Goal: Task Accomplishment & Management: Complete application form

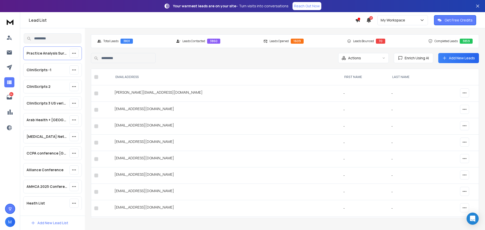
scroll to position [88, 0]
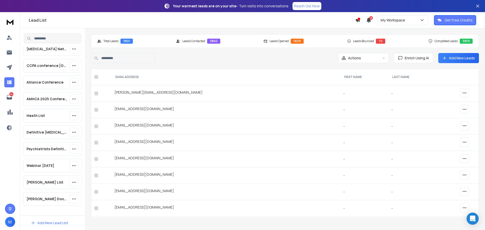
click at [47, 223] on button "Add New Lead List" at bounding box center [49, 223] width 45 height 10
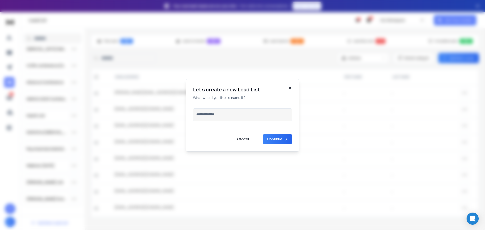
click at [241, 114] on input at bounding box center [242, 114] width 99 height 13
type input "**********"
click at [268, 139] on button "Continue" at bounding box center [277, 139] width 29 height 10
click at [276, 138] on button "Continue" at bounding box center [277, 139] width 29 height 10
click at [275, 138] on button "Continue" at bounding box center [277, 139] width 29 height 10
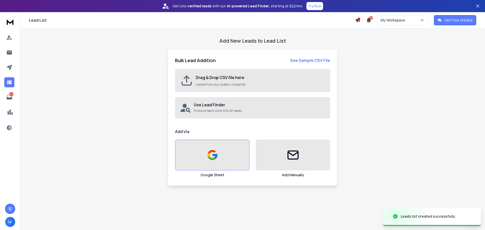
click at [217, 158] on icon at bounding box center [212, 155] width 12 height 12
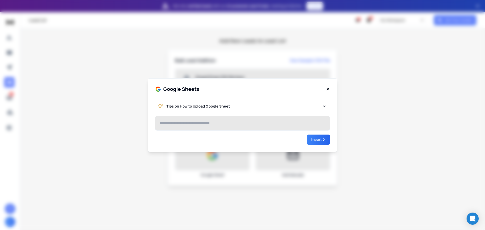
click at [205, 123] on input at bounding box center [242, 123] width 175 height 15
paste input "**********"
type input "**********"
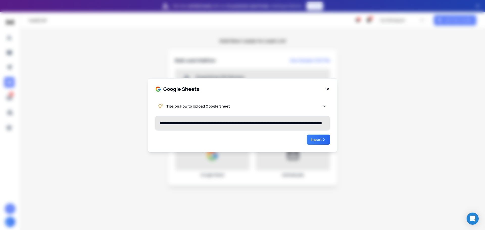
click at [326, 138] on button "Import" at bounding box center [318, 140] width 23 height 10
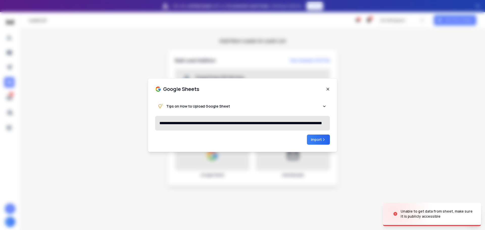
click at [307, 124] on input "**********" at bounding box center [242, 123] width 175 height 15
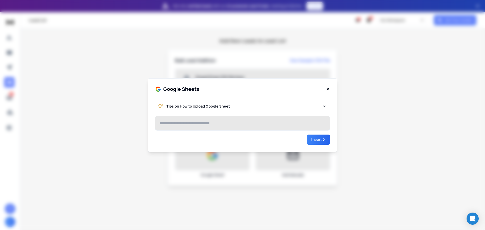
click at [199, 120] on input at bounding box center [242, 123] width 175 height 15
paste input "**********"
type input "**********"
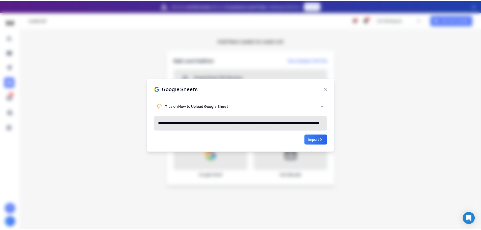
scroll to position [0, 0]
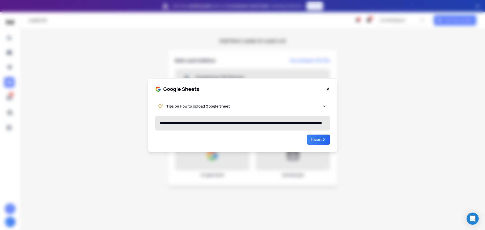
click at [315, 139] on button "Import" at bounding box center [318, 140] width 23 height 10
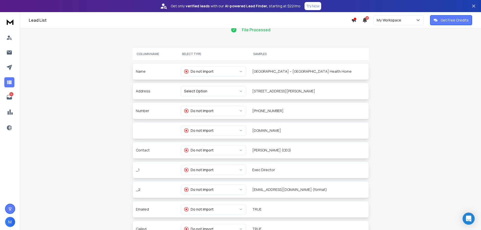
scroll to position [126, 0]
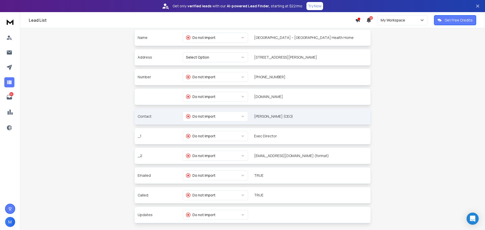
click at [237, 122] on button "Do not import" at bounding box center [215, 116] width 65 height 10
click at [232, 122] on button "First Name" at bounding box center [213, 116] width 65 height 10
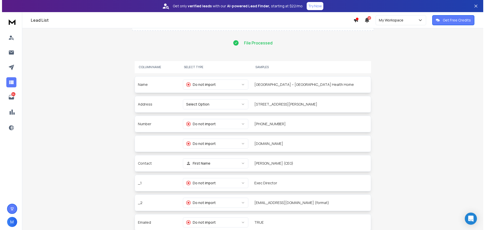
scroll to position [0, 0]
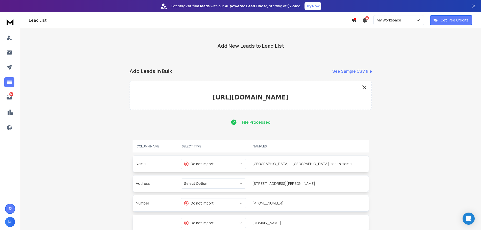
click at [364, 86] on icon at bounding box center [365, 87] width 6 height 6
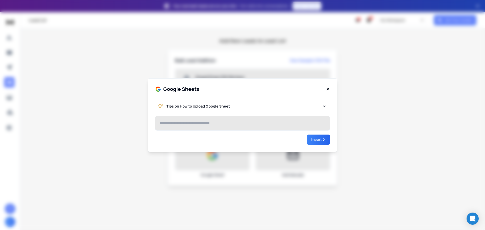
click at [209, 125] on input at bounding box center [242, 123] width 175 height 15
paste input "**********"
type input "**********"
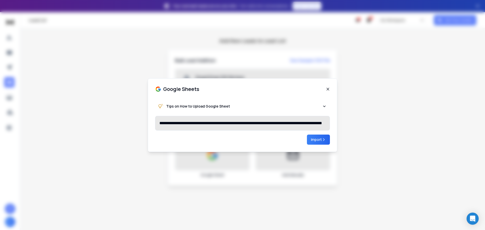
click at [318, 137] on button "Import" at bounding box center [318, 140] width 23 height 10
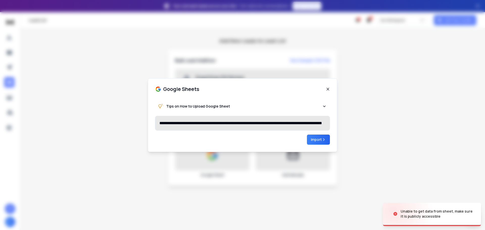
click at [319, 120] on input "**********" at bounding box center [242, 123] width 175 height 15
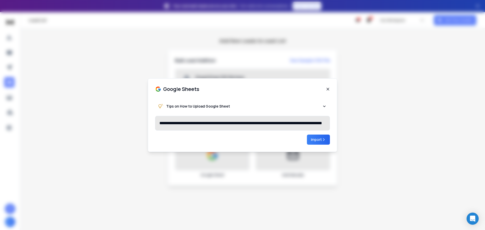
click at [273, 127] on input "**********" at bounding box center [242, 123] width 175 height 15
click at [195, 124] on input at bounding box center [242, 123] width 175 height 15
paste input "**********"
type input "**********"
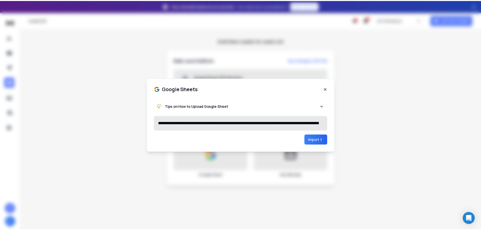
scroll to position [0, 0]
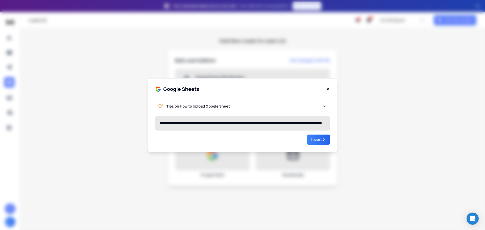
click at [313, 140] on button "Import" at bounding box center [318, 140] width 23 height 10
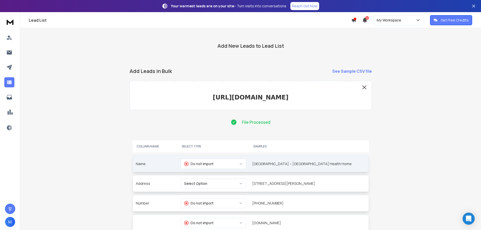
click at [236, 169] on button "Do not import" at bounding box center [213, 164] width 65 height 10
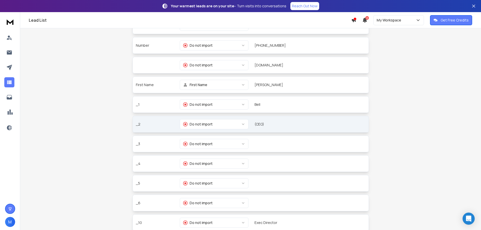
scroll to position [152, 0]
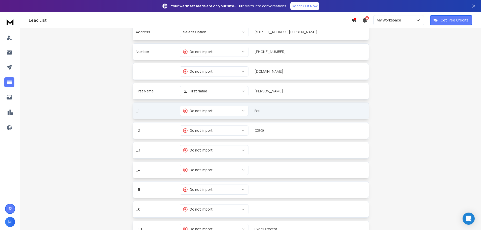
click at [245, 116] on button "Do not import" at bounding box center [214, 111] width 69 height 10
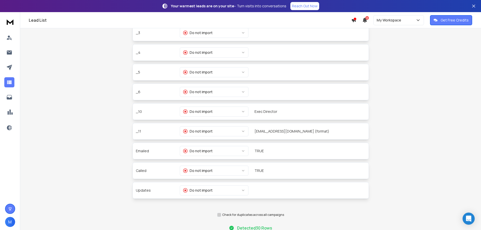
scroll to position [278, 0]
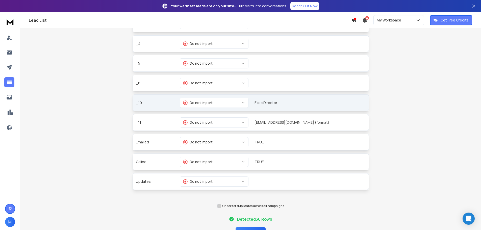
click at [206, 105] on div "Do not import" at bounding box center [198, 102] width 30 height 5
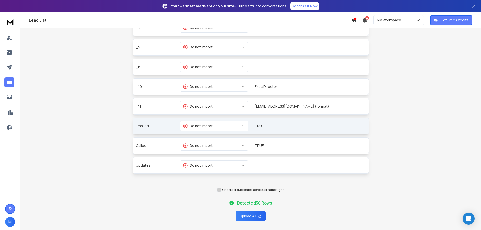
scroll to position [310, 0]
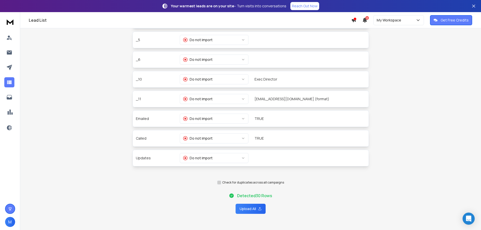
click at [249, 209] on button "Upload All" at bounding box center [251, 209] width 30 height 10
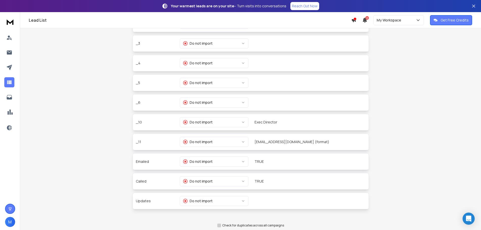
scroll to position [259, 0]
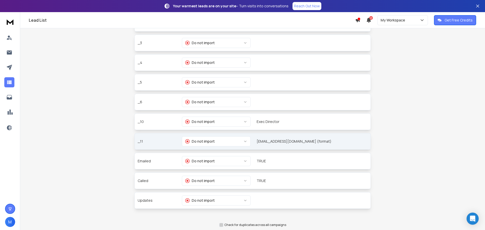
click at [229, 147] on button "Do not import" at bounding box center [216, 141] width 69 height 10
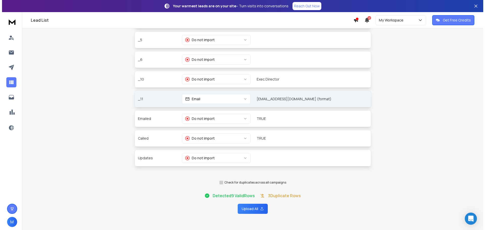
scroll to position [310, 0]
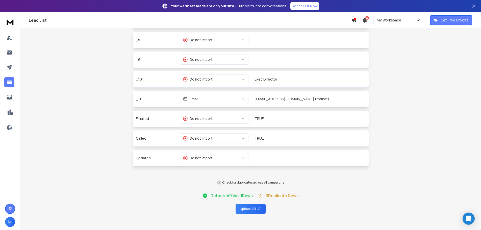
click at [252, 210] on button "Upload All" at bounding box center [251, 209] width 30 height 10
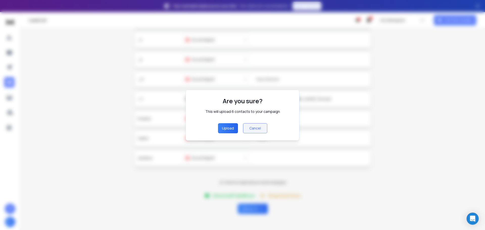
click at [220, 128] on button "Upload" at bounding box center [228, 128] width 20 height 10
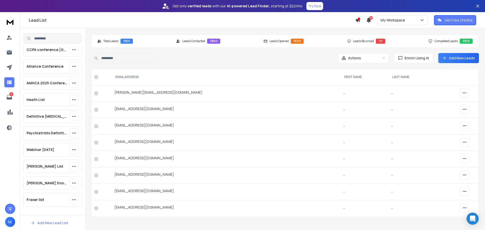
scroll to position [104, 0]
drag, startPoint x: 41, startPoint y: 196, endPoint x: 44, endPoint y: 197, distance: 3.4
click at [41, 196] on div "Fraser list" at bounding box center [52, 199] width 59 height 14
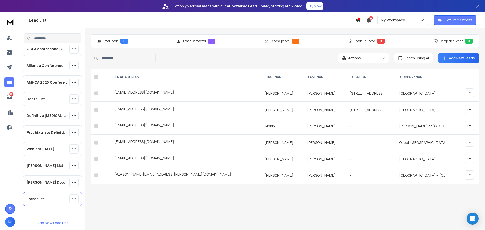
click at [460, 58] on link "Add New Leads" at bounding box center [459, 58] width 33 height 5
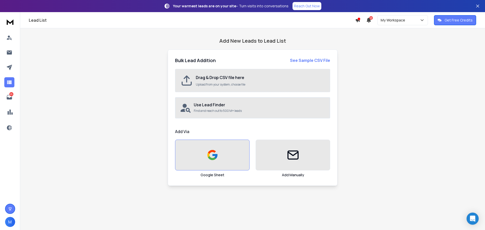
click at [219, 164] on div at bounding box center [212, 155] width 75 height 31
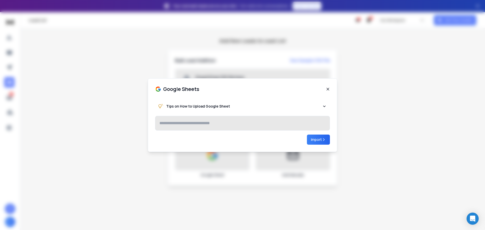
click at [238, 126] on input at bounding box center [242, 123] width 175 height 15
paste input "**********"
type input "**********"
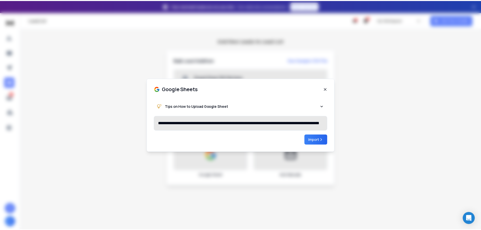
scroll to position [0, 0]
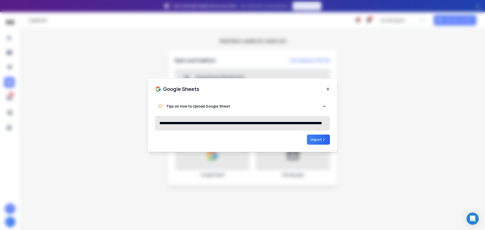
click at [319, 140] on button "Import" at bounding box center [318, 140] width 23 height 10
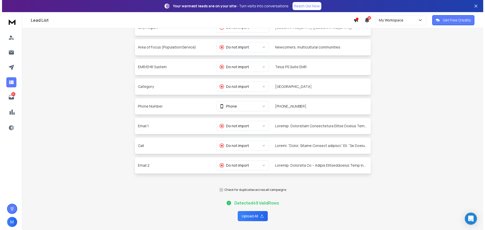
scroll to position [349, 0]
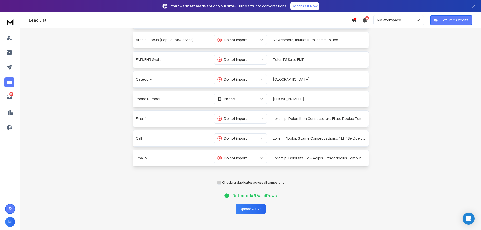
click at [253, 209] on button "Upload All" at bounding box center [251, 209] width 30 height 10
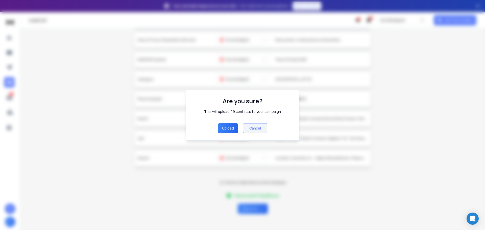
click at [223, 129] on button "Upload" at bounding box center [228, 128] width 20 height 10
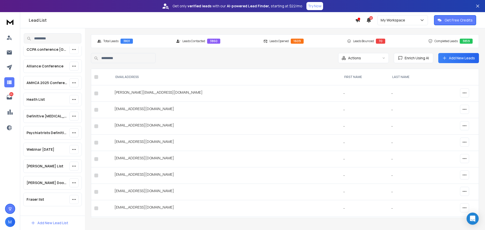
scroll to position [104, 0]
click at [59, 202] on div "Fraser list" at bounding box center [52, 199] width 59 height 14
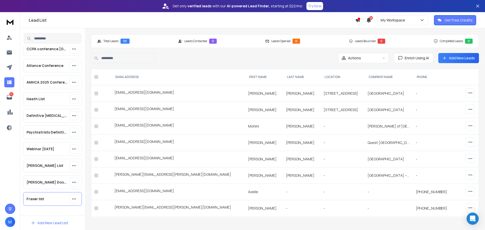
click at [454, 56] on link "Add New Leads" at bounding box center [459, 58] width 33 height 5
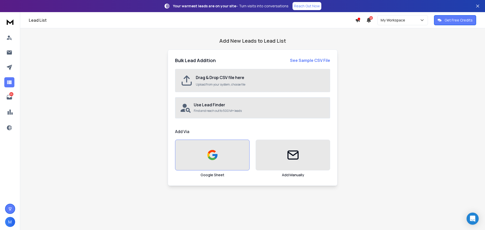
click at [201, 158] on div at bounding box center [212, 155] width 75 height 31
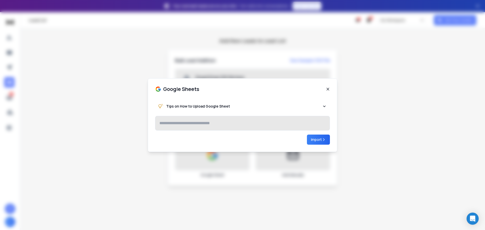
click at [219, 120] on input at bounding box center [242, 123] width 175 height 15
paste input "**********"
type input "**********"
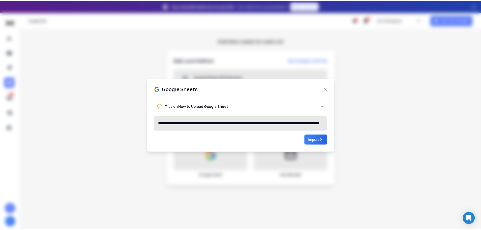
scroll to position [0, 0]
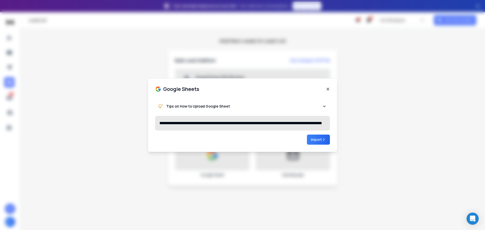
click at [321, 138] on button "Import" at bounding box center [318, 140] width 23 height 10
click at [319, 141] on button "Import" at bounding box center [318, 140] width 23 height 10
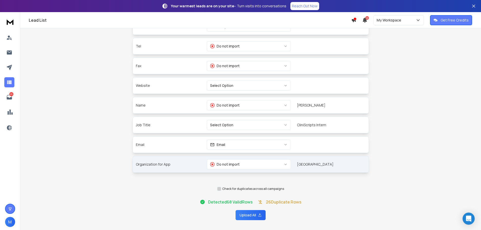
scroll to position [191, 0]
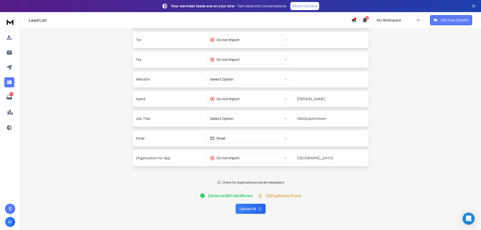
click at [253, 212] on button "Upload All" at bounding box center [251, 209] width 30 height 10
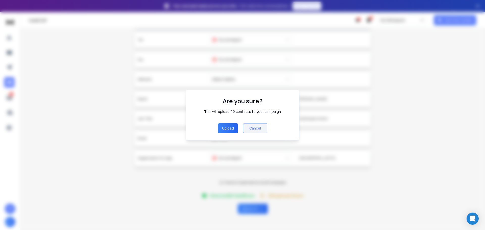
click at [228, 130] on button "Upload" at bounding box center [228, 128] width 20 height 10
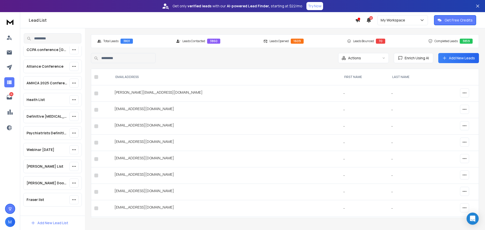
scroll to position [104, 0]
click at [44, 199] on div "Fraser list" at bounding box center [52, 199] width 59 height 14
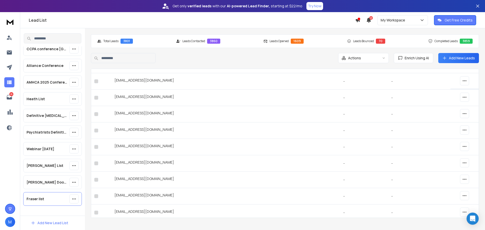
scroll to position [51, 0]
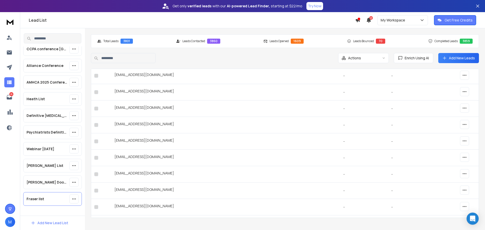
click at [55, 196] on div "Fraser list" at bounding box center [52, 199] width 59 height 14
click at [45, 75] on div "Practice Analysis Survey 01 CliniScripts -1 CliniScripts 2 CliniScripts 3 US ve…" at bounding box center [52, 129] width 65 height 164
click at [43, 78] on div "AMHCA 2025 Conference Leads" at bounding box center [52, 83] width 59 height 14
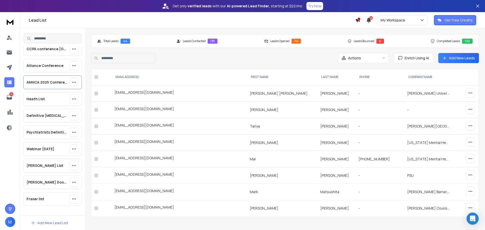
click at [41, 196] on div "Fraser list" at bounding box center [52, 199] width 59 height 14
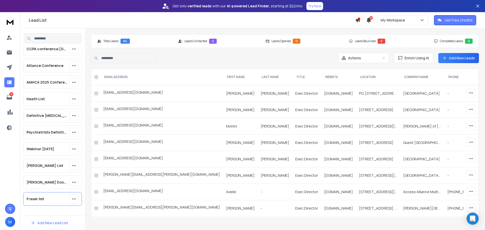
click at [452, 57] on link "Add New Leads" at bounding box center [459, 58] width 33 height 5
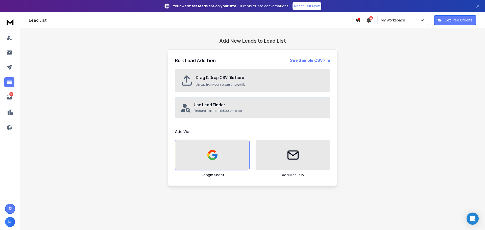
click at [212, 156] on icon at bounding box center [212, 155] width 12 height 12
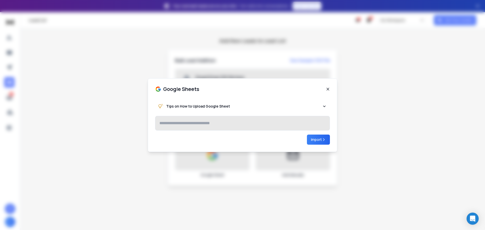
click at [228, 125] on input at bounding box center [242, 123] width 175 height 15
paste input "**********"
type input "**********"
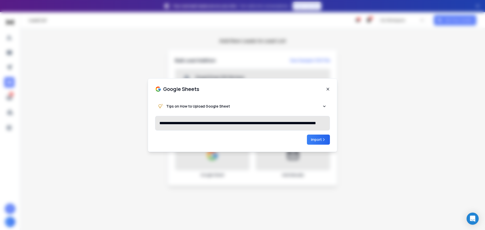
click at [325, 139] on icon at bounding box center [324, 140] width 4 height 4
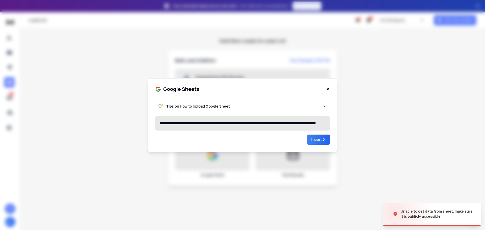
click at [330, 86] on div "**********" at bounding box center [243, 115] width 190 height 74
click at [329, 91] on div "Google Sheets" at bounding box center [242, 89] width 175 height 7
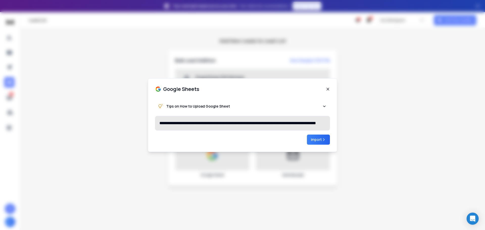
click at [328, 89] on icon at bounding box center [328, 89] width 3 height 3
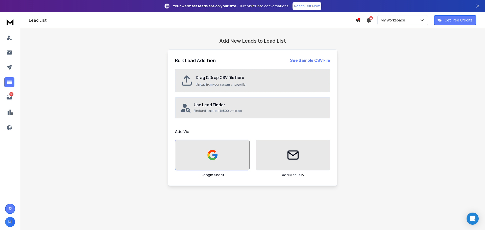
click at [210, 155] on icon at bounding box center [212, 155] width 12 height 12
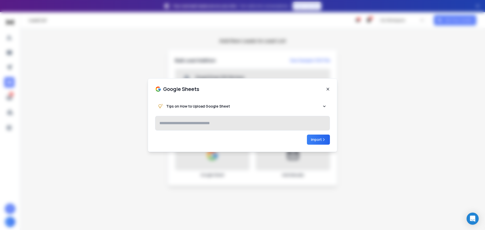
click at [236, 120] on input at bounding box center [242, 123] width 175 height 15
paste input "**********"
type input "**********"
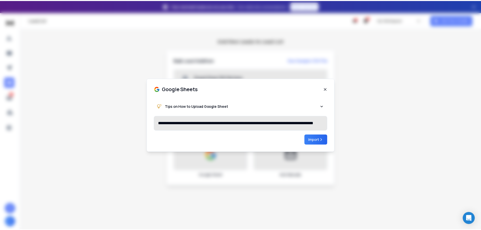
scroll to position [0, 0]
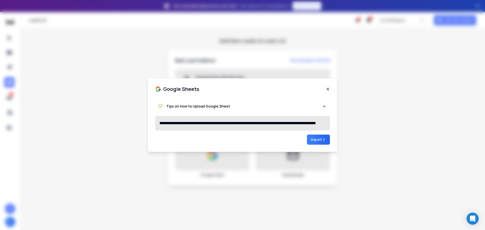
click at [312, 137] on button "Import" at bounding box center [318, 140] width 23 height 10
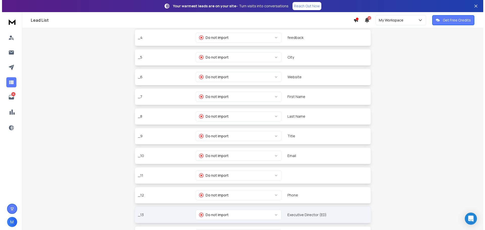
scroll to position [202, 0]
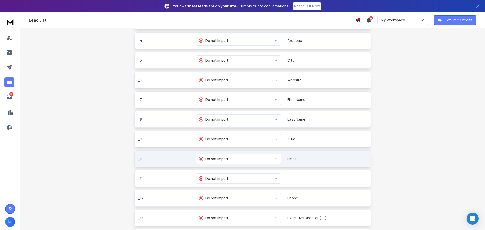
click at [248, 164] on button "Do not import" at bounding box center [239, 159] width 86 height 10
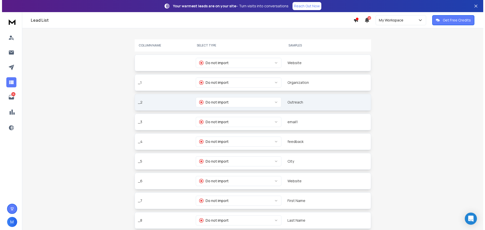
scroll to position [0, 0]
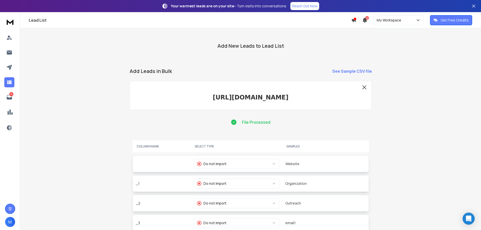
click at [364, 85] on icon at bounding box center [365, 87] width 6 height 6
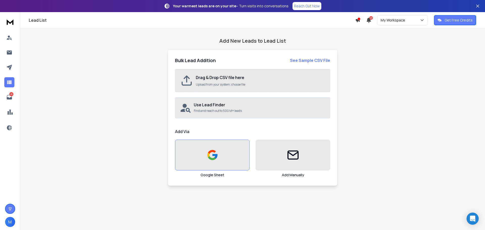
click at [203, 167] on div at bounding box center [212, 155] width 75 height 31
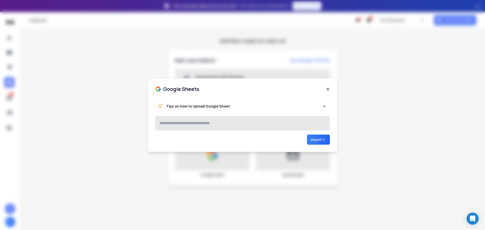
click at [231, 123] on input at bounding box center [242, 123] width 175 height 15
paste input "**********"
type input "**********"
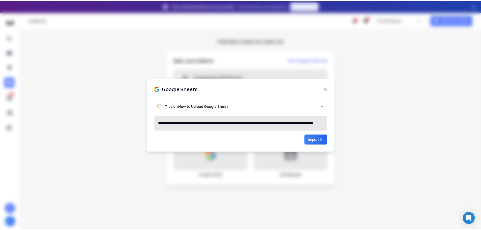
scroll to position [0, 0]
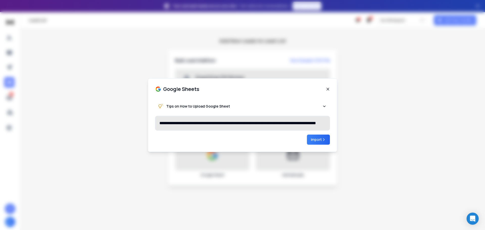
click at [323, 142] on icon at bounding box center [324, 140] width 4 height 4
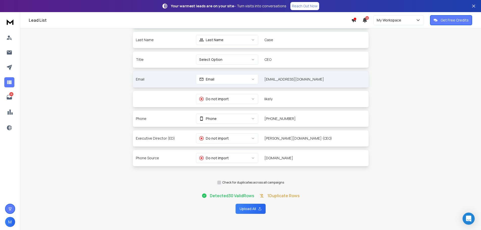
scroll to position [290, 0]
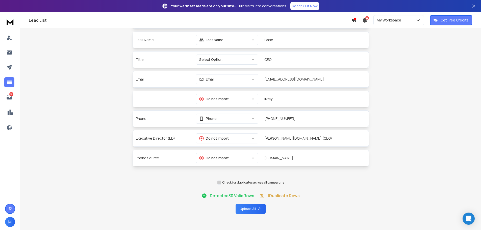
click at [250, 210] on button "Upload All" at bounding box center [251, 209] width 30 height 10
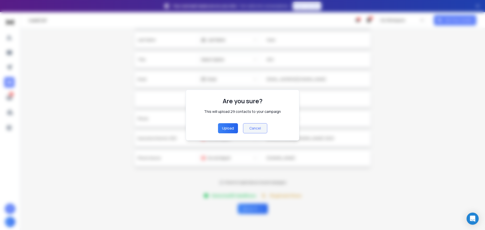
click at [226, 130] on button "Upload" at bounding box center [228, 128] width 20 height 10
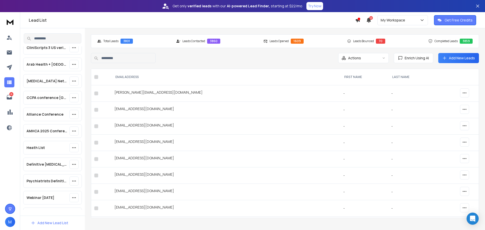
scroll to position [104, 0]
click at [38, 203] on div "Fraser list" at bounding box center [52, 199] width 59 height 14
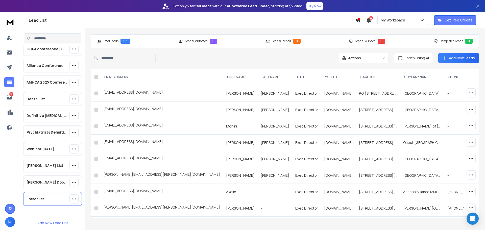
click at [49, 133] on p "Psychiatrists Definitive Health" at bounding box center [47, 132] width 41 height 5
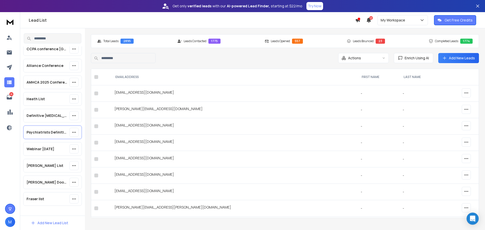
click at [48, 117] on p "Definitive [MEDICAL_DATA] with 5* telehealth rating" at bounding box center [47, 115] width 41 height 5
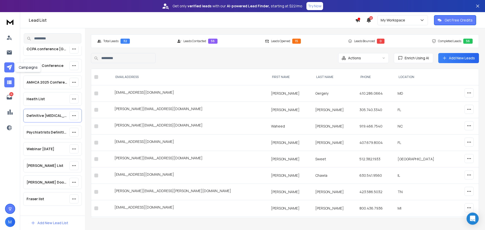
click at [8, 68] on icon at bounding box center [9, 67] width 6 height 6
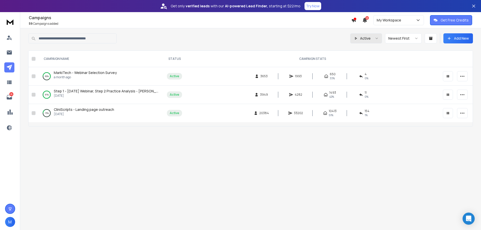
click at [370, 39] on p "Active" at bounding box center [365, 38] width 11 height 5
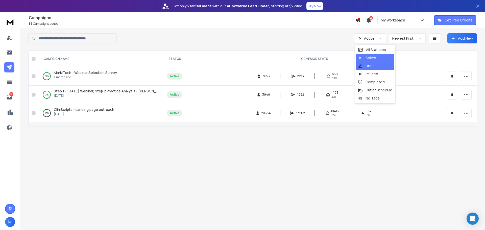
click at [368, 66] on div "Draft" at bounding box center [366, 65] width 16 height 5
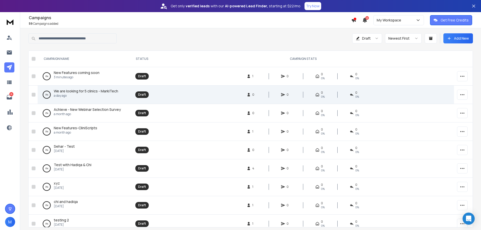
click at [89, 97] on p "a day ago" at bounding box center [86, 96] width 64 height 4
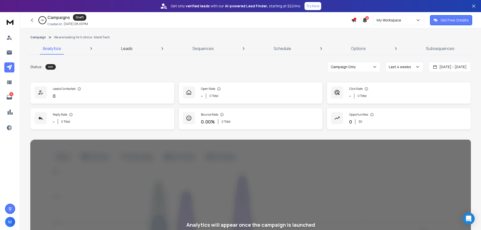
click at [127, 48] on p "Leads" at bounding box center [126, 48] width 11 height 6
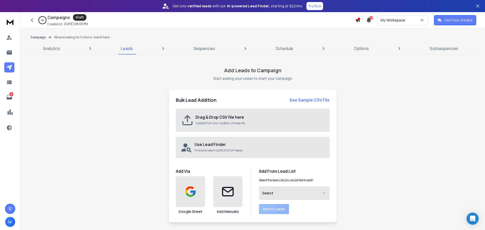
click at [314, 189] on button "Select" at bounding box center [294, 194] width 71 height 14
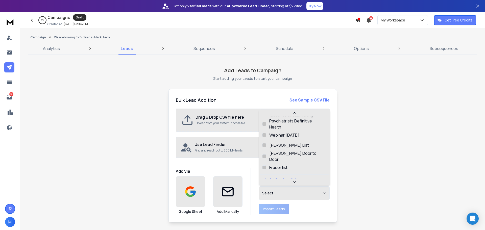
scroll to position [101, 0]
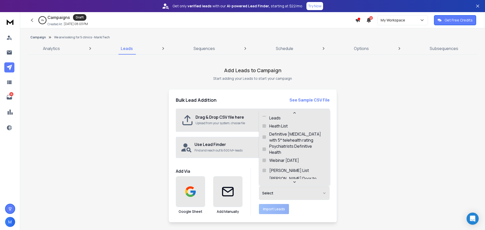
click at [266, 124] on button "button" at bounding box center [264, 126] width 4 height 4
click at [264, 158] on button "button" at bounding box center [264, 160] width 4 height 4
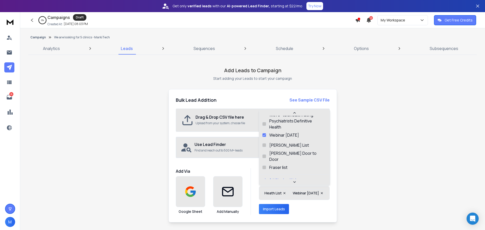
click at [264, 143] on button "button" at bounding box center [264, 145] width 4 height 4
click at [264, 154] on button "button" at bounding box center [264, 156] width 4 height 4
click at [264, 166] on button "button" at bounding box center [264, 168] width 4 height 4
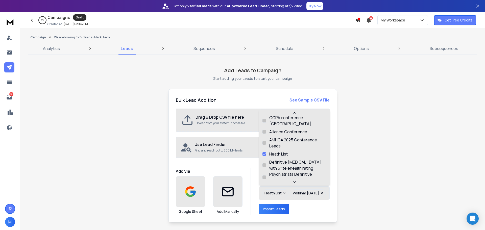
scroll to position [76, 0]
click at [263, 138] on button "button" at bounding box center [264, 140] width 4 height 4
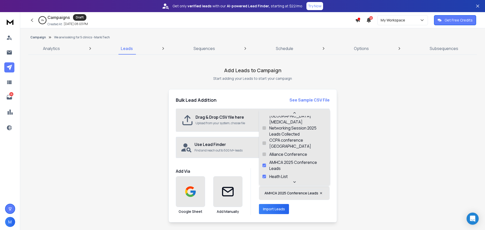
click at [264, 141] on button "button" at bounding box center [264, 143] width 4 height 4
click at [265, 152] on button "button" at bounding box center [264, 154] width 4 height 4
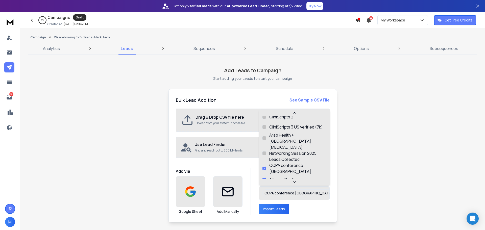
click at [265, 152] on button "button" at bounding box center [264, 153] width 4 height 4
click at [262, 137] on div "Arab Health + [GEOGRAPHIC_DATA]" at bounding box center [293, 138] width 66 height 12
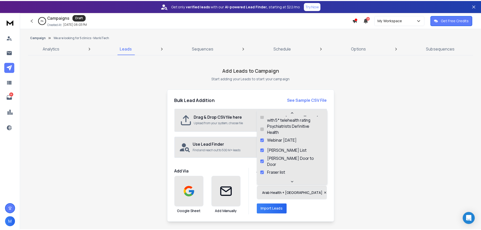
scroll to position [121, 0]
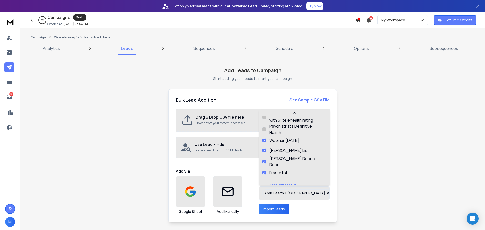
click at [274, 209] on button "Import Leads" at bounding box center [274, 209] width 30 height 10
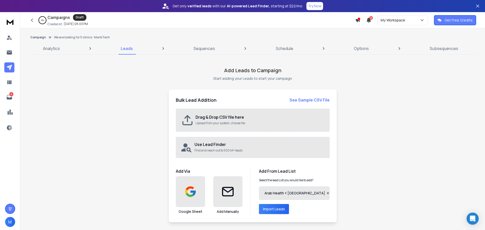
click at [276, 210] on button "Import Leads" at bounding box center [274, 209] width 30 height 10
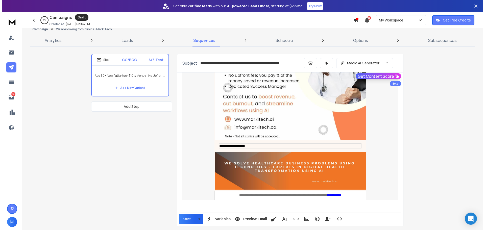
scroll to position [11, 0]
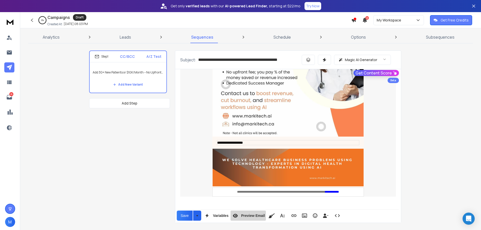
click at [246, 219] on div "Preview Email" at bounding box center [248, 216] width 35 height 8
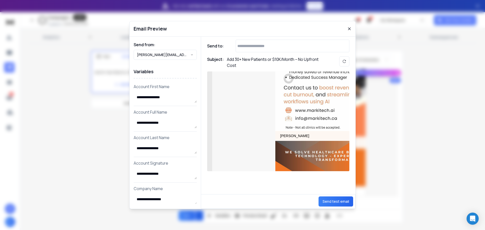
scroll to position [152, 0]
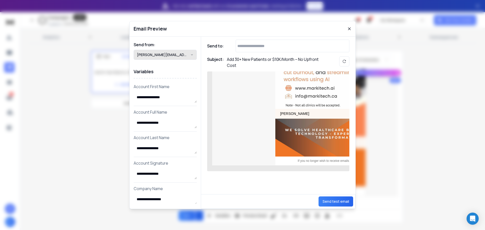
click at [173, 56] on p "michael.b@cliniscriptshq.com" at bounding box center [164, 54] width 54 height 5
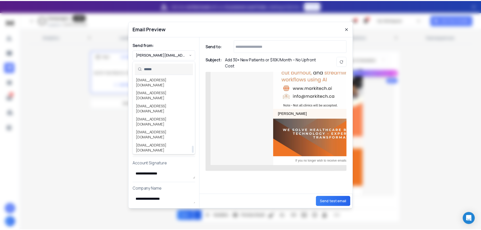
scroll to position [854, 0]
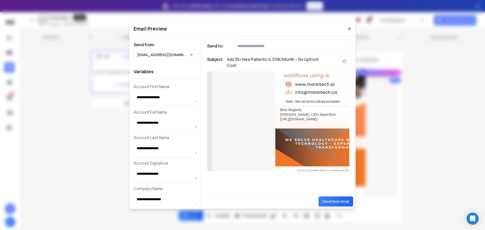
click at [350, 30] on icon at bounding box center [350, 29] width 4 height 4
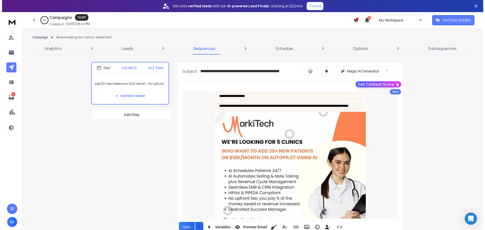
scroll to position [76, 0]
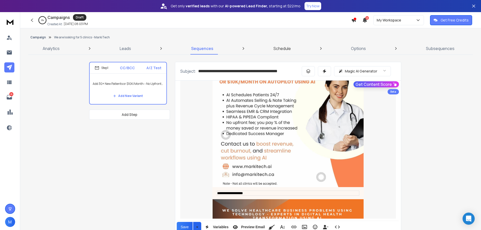
click at [286, 49] on p "Schedule" at bounding box center [282, 48] width 17 height 6
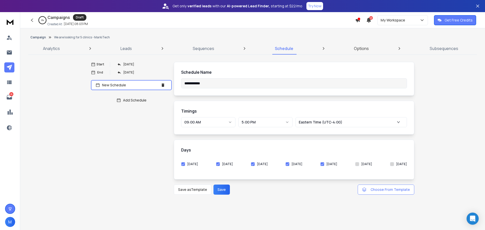
click at [366, 47] on p "Options" at bounding box center [361, 48] width 15 height 6
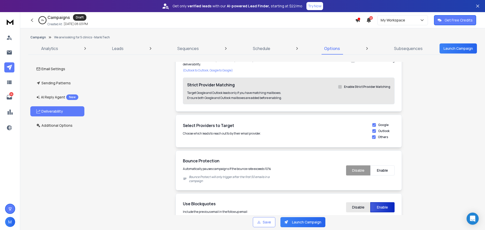
scroll to position [708, 0]
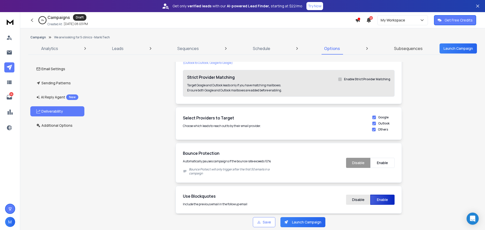
click at [402, 47] on p "Subsequences" at bounding box center [408, 48] width 29 height 6
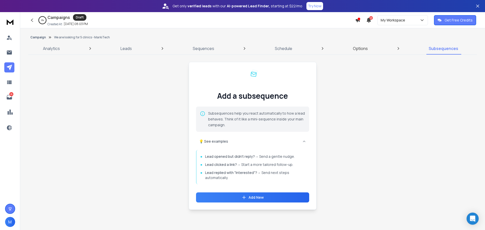
click at [365, 52] on link "Options" at bounding box center [360, 48] width 21 height 12
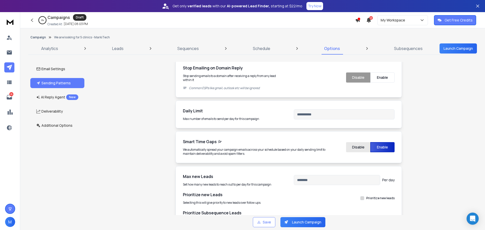
scroll to position [253, 0]
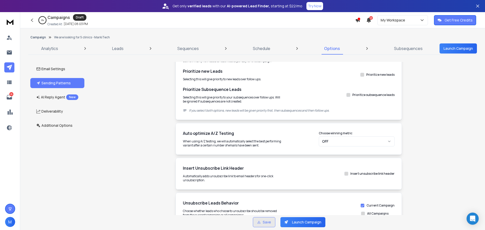
click at [258, 225] on button "Save" at bounding box center [264, 222] width 22 height 10
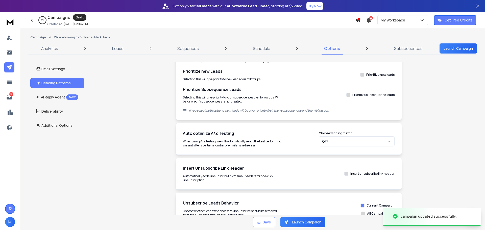
click at [299, 220] on button "Launch Campaign" at bounding box center [303, 222] width 45 height 10
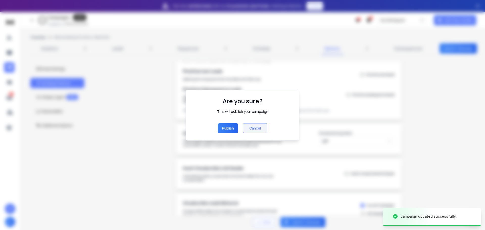
click at [224, 128] on button "Publish" at bounding box center [228, 128] width 20 height 10
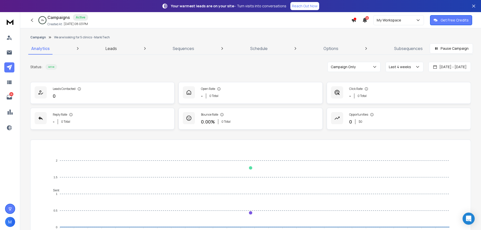
click at [117, 50] on p "Leads" at bounding box center [111, 48] width 11 height 6
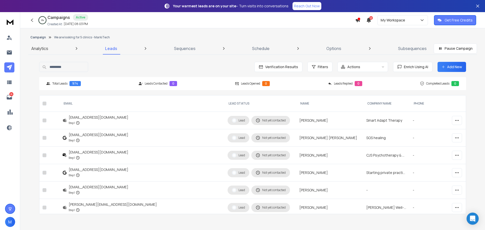
click at [45, 50] on p "Analytics" at bounding box center [39, 48] width 17 height 6
